Goal: Check status

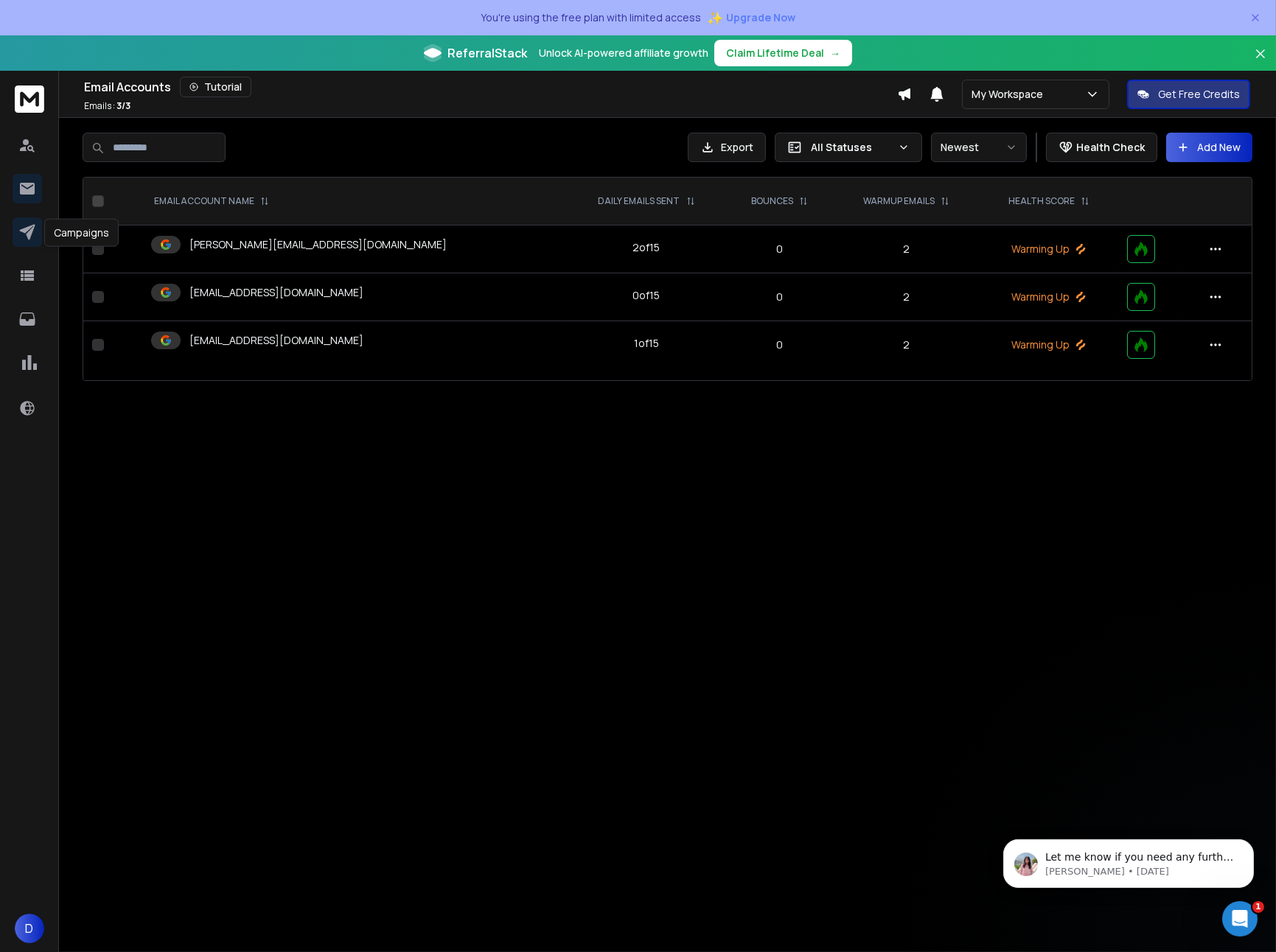
click at [21, 232] on icon at bounding box center [27, 232] width 16 height 16
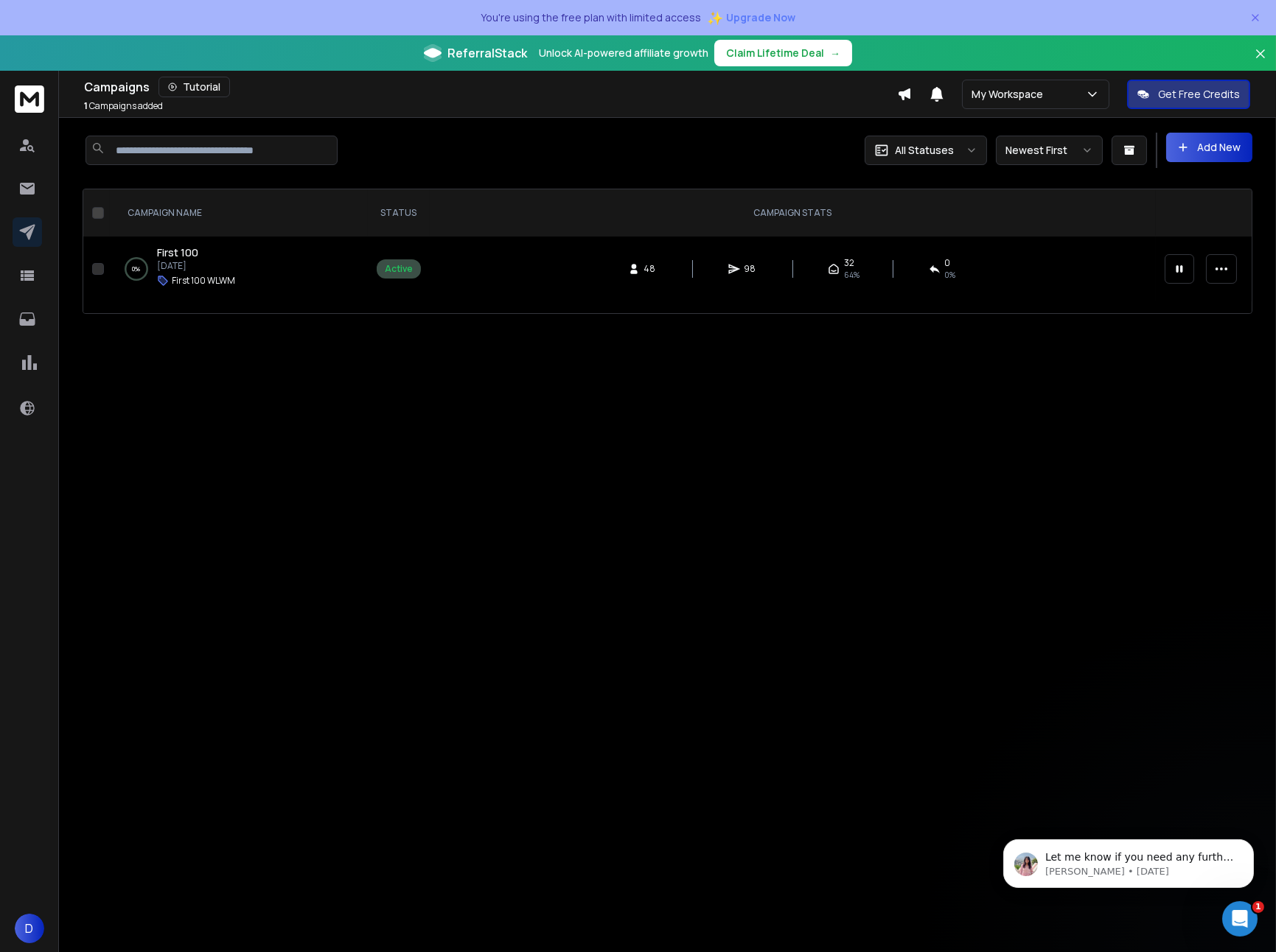
click at [451, 266] on div "48 98 32 64 % 0 0 %" at bounding box center [792, 269] width 708 height 23
